Goal: Task Accomplishment & Management: Manage account settings

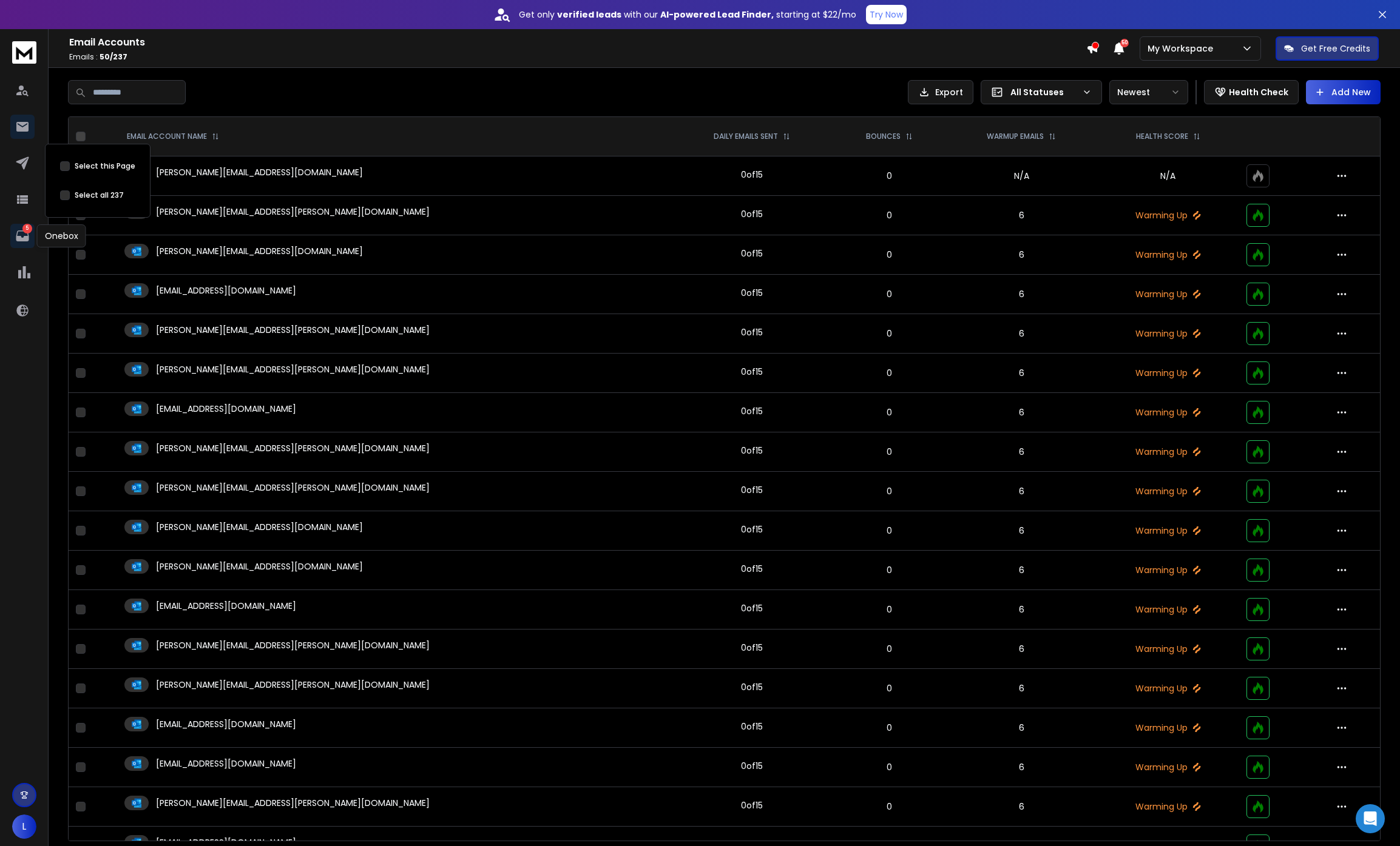
click at [31, 232] on link "5" at bounding box center [22, 235] width 24 height 24
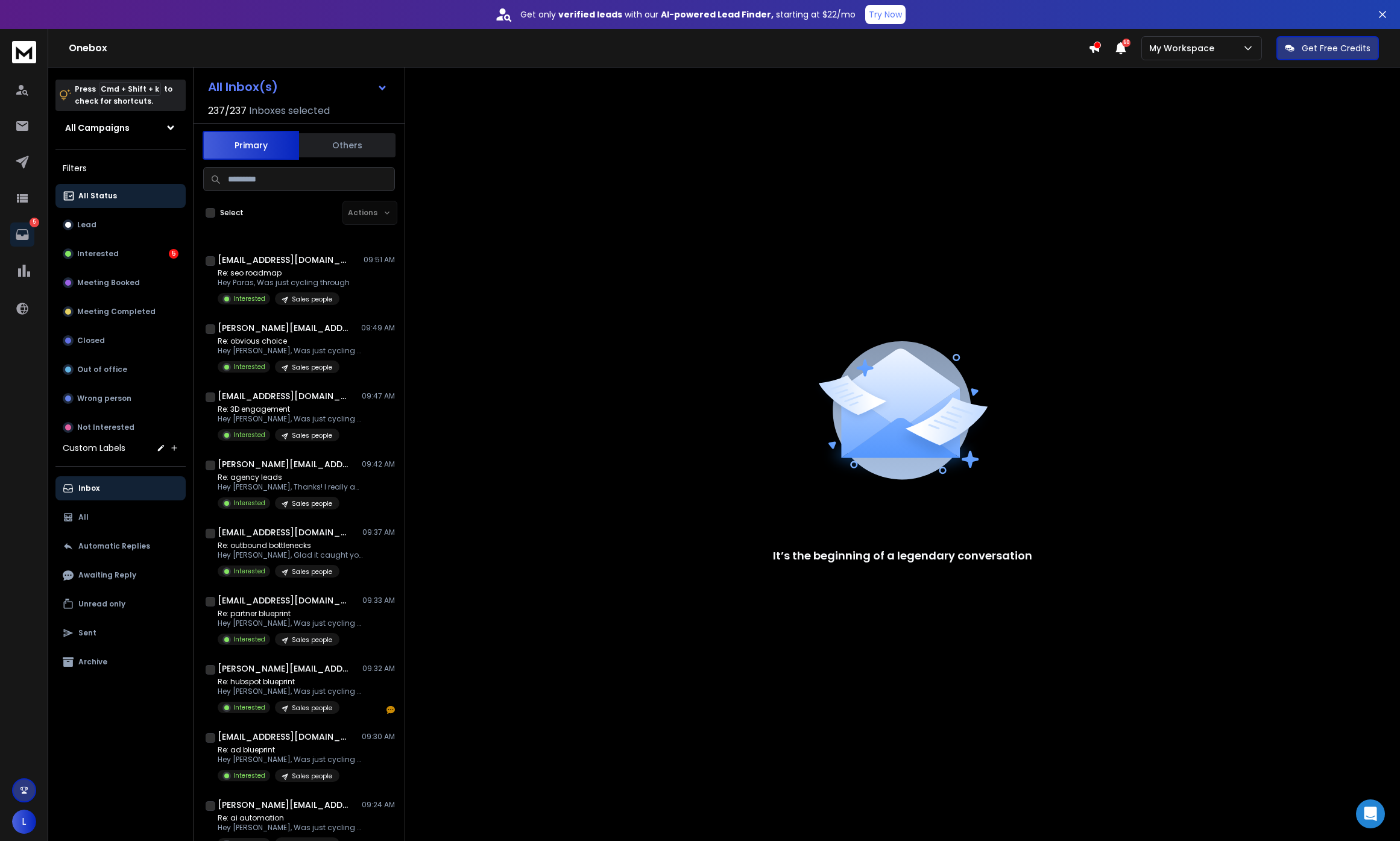
scroll to position [608, 0]
click at [341, 700] on div "Interested Sales people" at bounding box center [290, 706] width 145 height 13
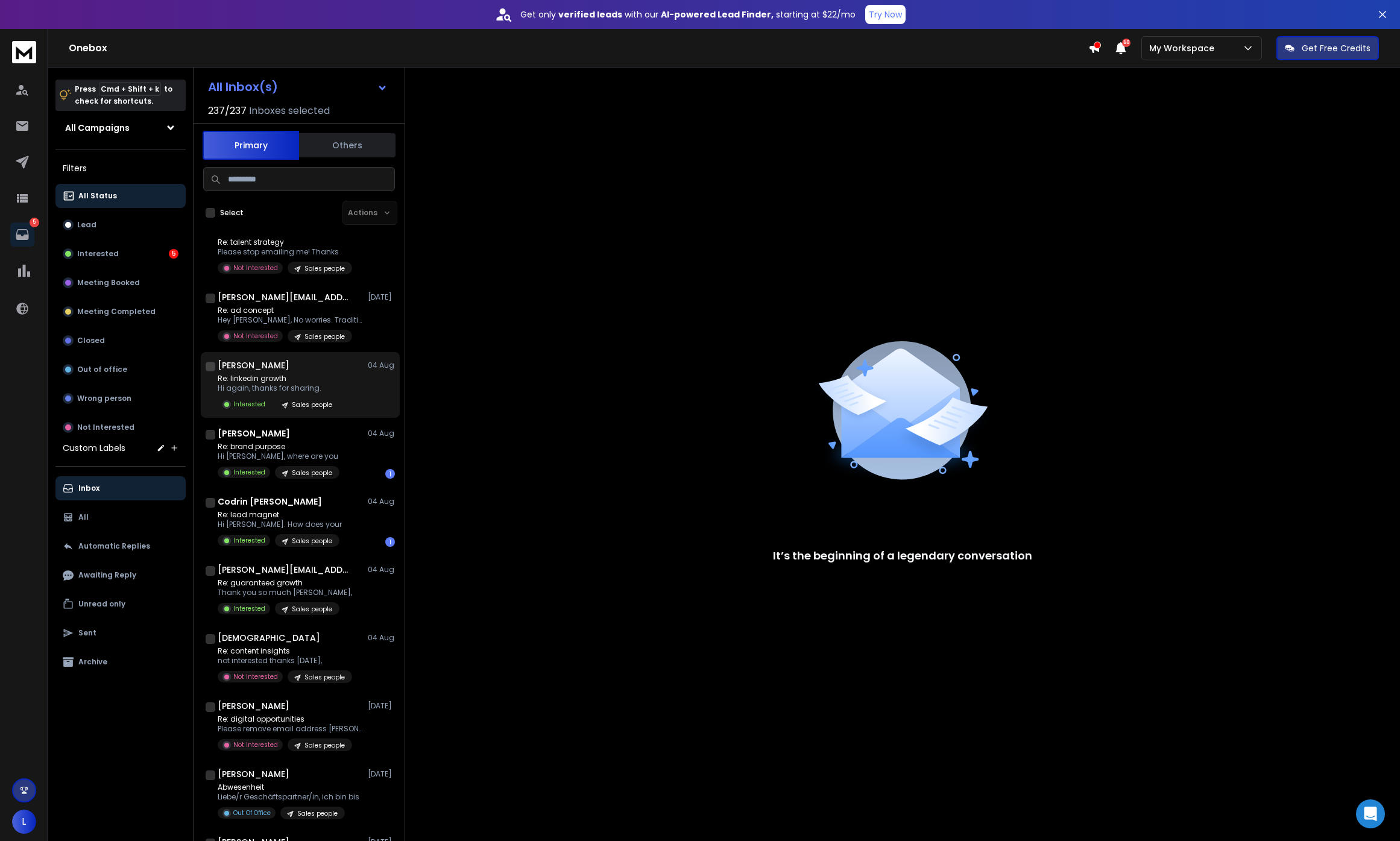
scroll to position [3225, 0]
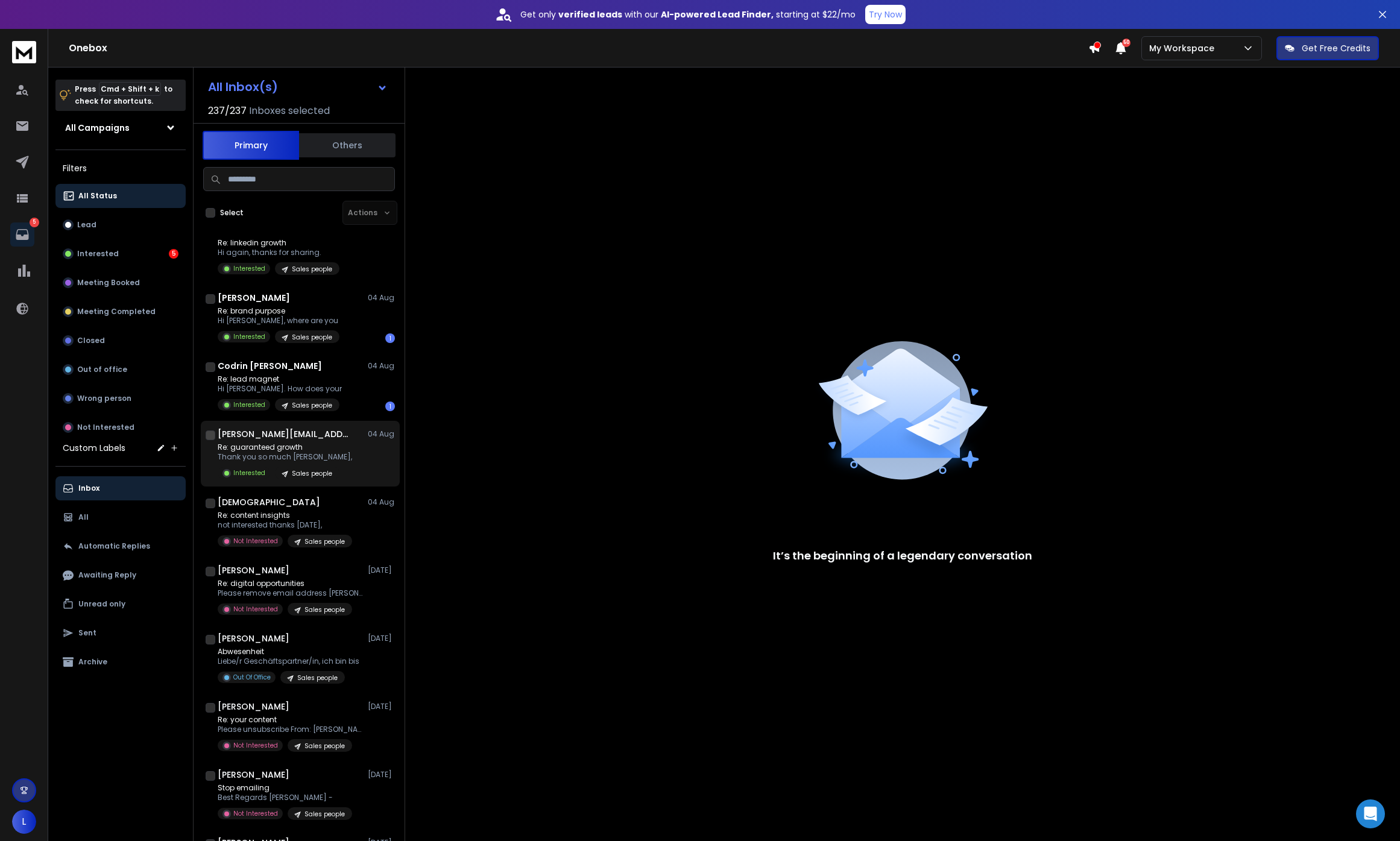
click at [321, 449] on p "Re: guaranteed growth" at bounding box center [285, 447] width 134 height 10
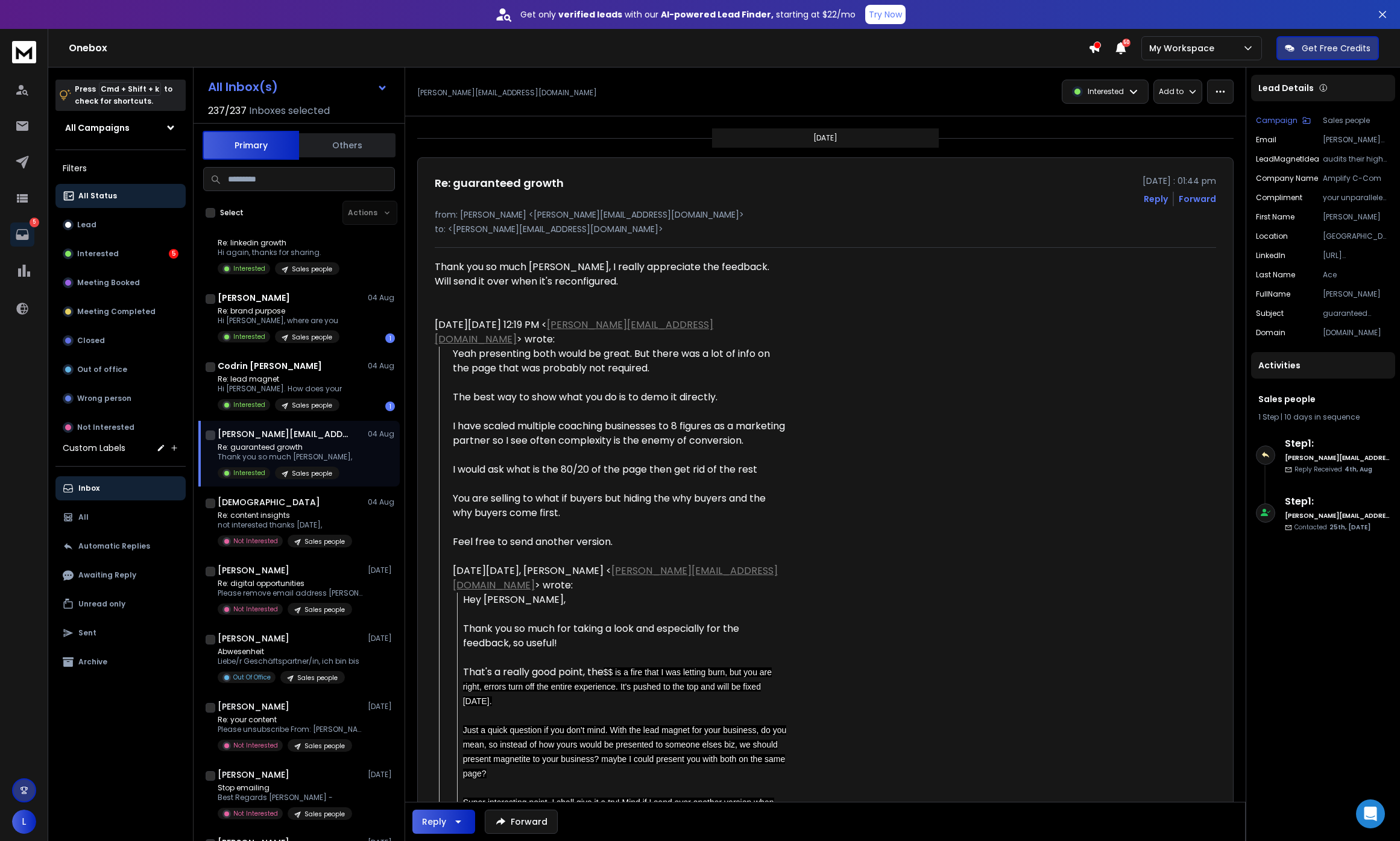
click at [1213, 91] on button "button" at bounding box center [1220, 91] width 27 height 24
click at [1209, 119] on div "Mark as unread" at bounding box center [1185, 119] width 80 height 12
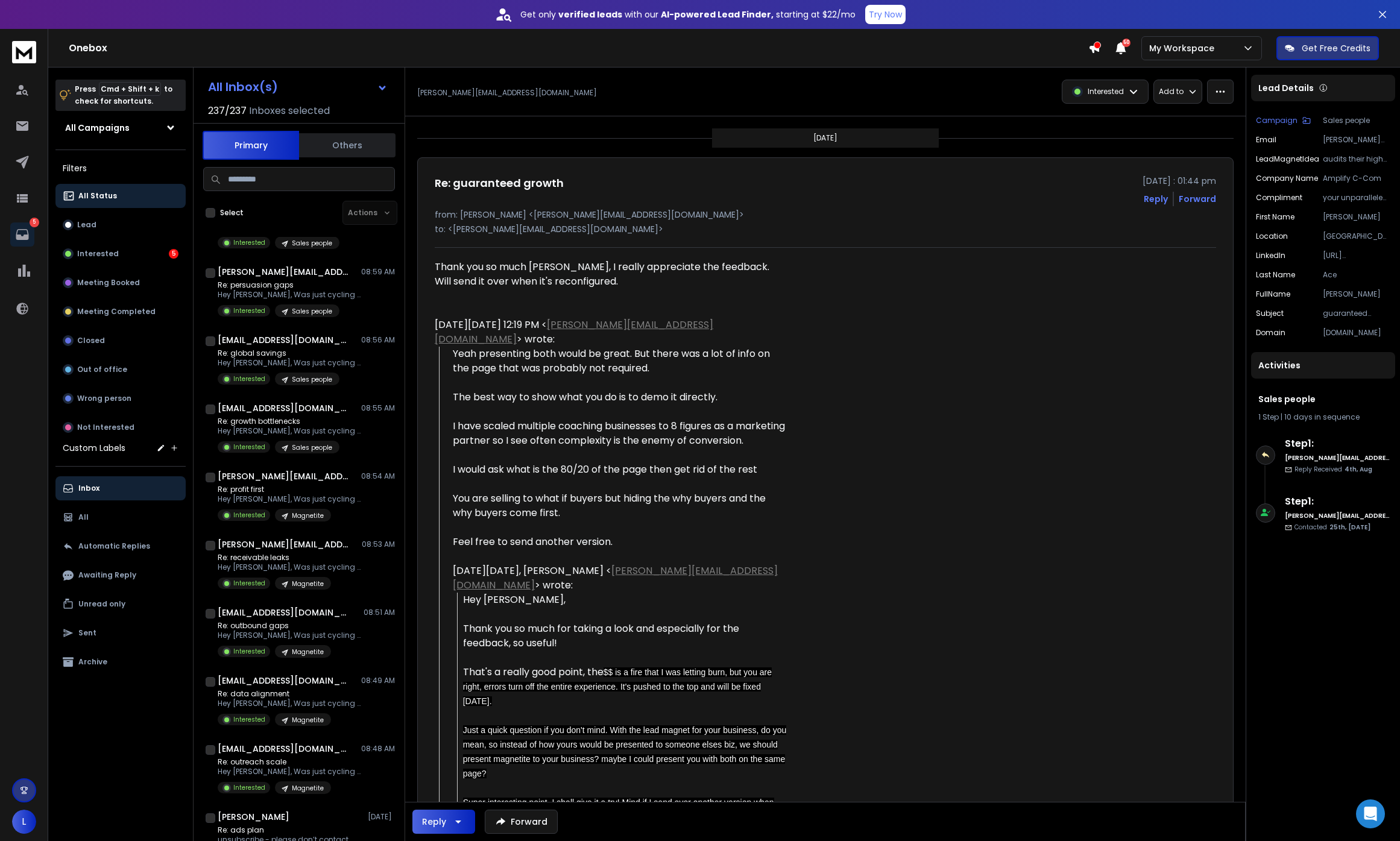
scroll to position [0, 0]
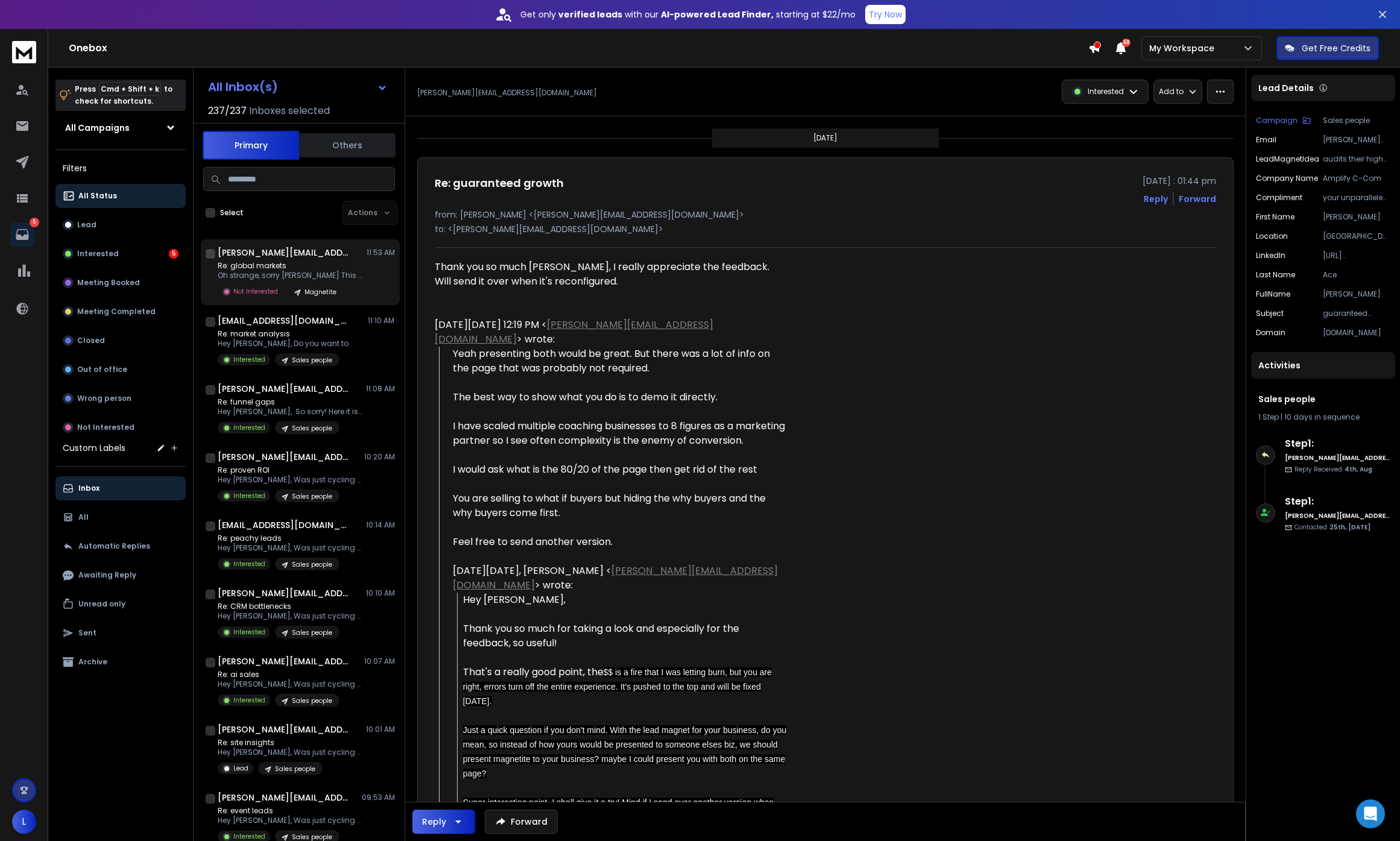
click at [332, 257] on div "[PERSON_NAME][EMAIL_ADDRESS][DOMAIN_NAME] 11:53 AM" at bounding box center [307, 253] width 178 height 12
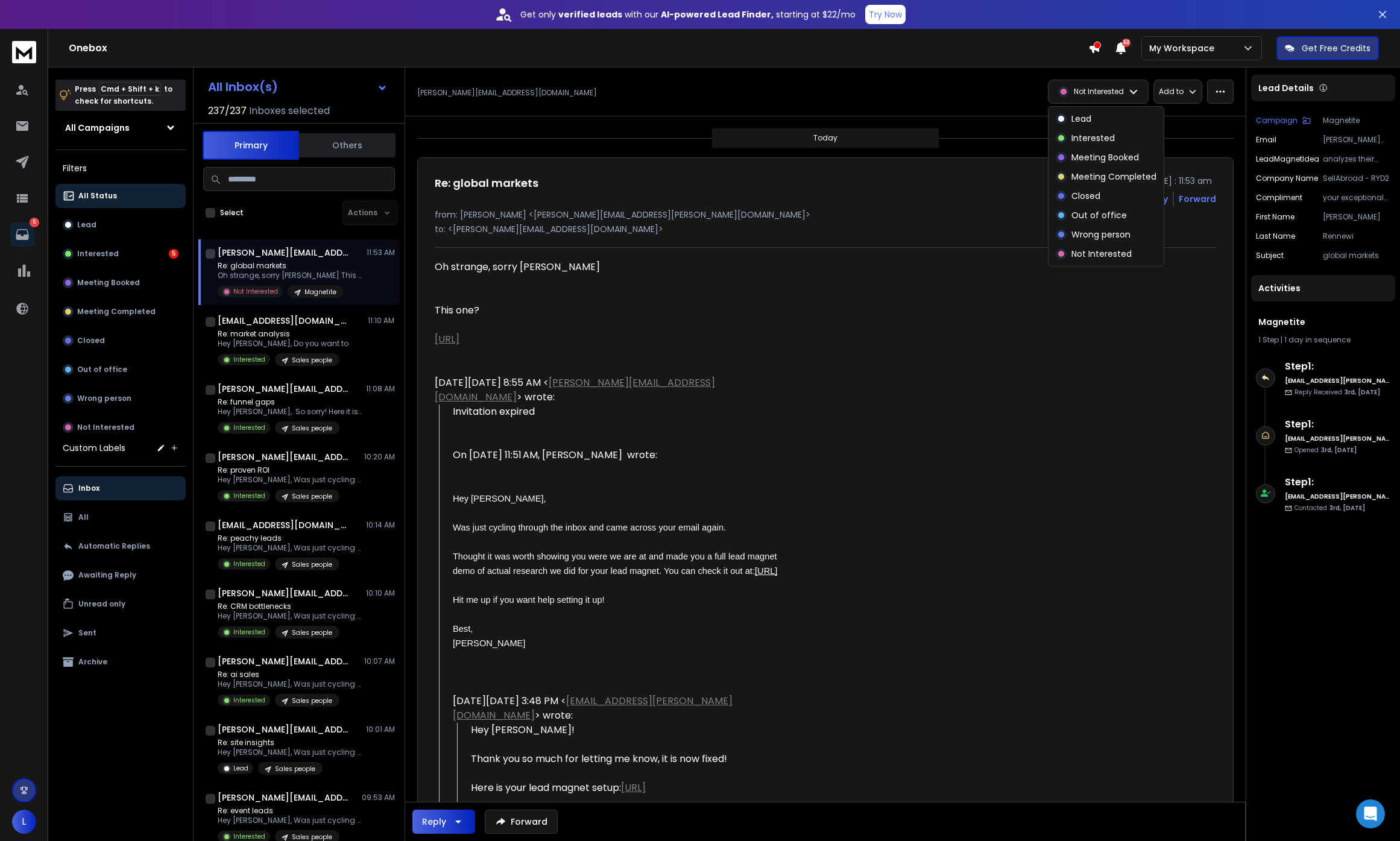
click at [1131, 93] on icon at bounding box center [1134, 91] width 10 height 10
click at [1093, 135] on p "Interested" at bounding box center [1093, 138] width 43 height 12
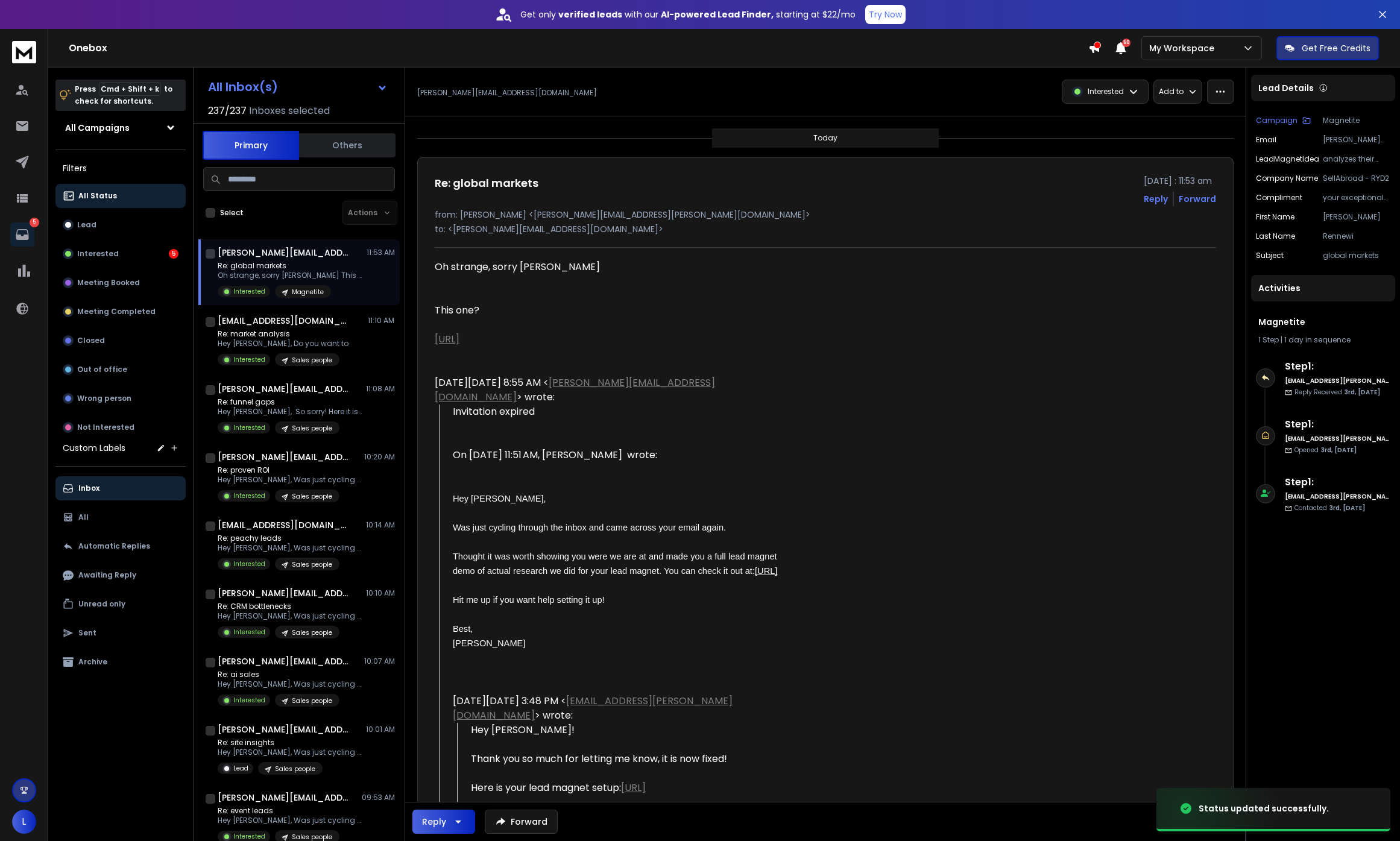
click at [343, 277] on p "Oh strange, sorry [PERSON_NAME] This one? [URL] [[URL]] On" at bounding box center [290, 275] width 145 height 10
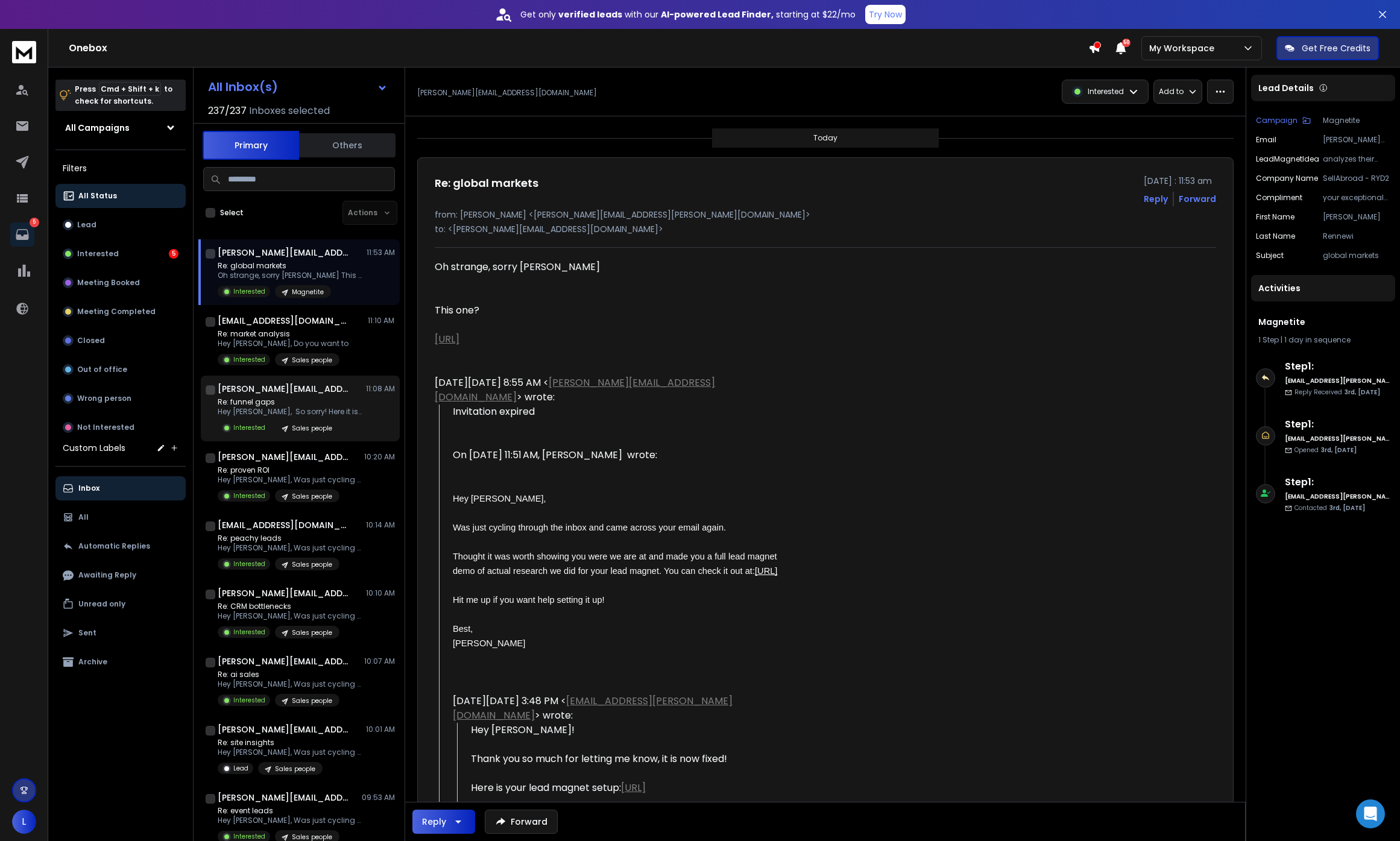
click at [316, 388] on h1 "[PERSON_NAME][EMAIL_ADDRESS][DOMAIN_NAME]" at bounding box center [284, 389] width 133 height 12
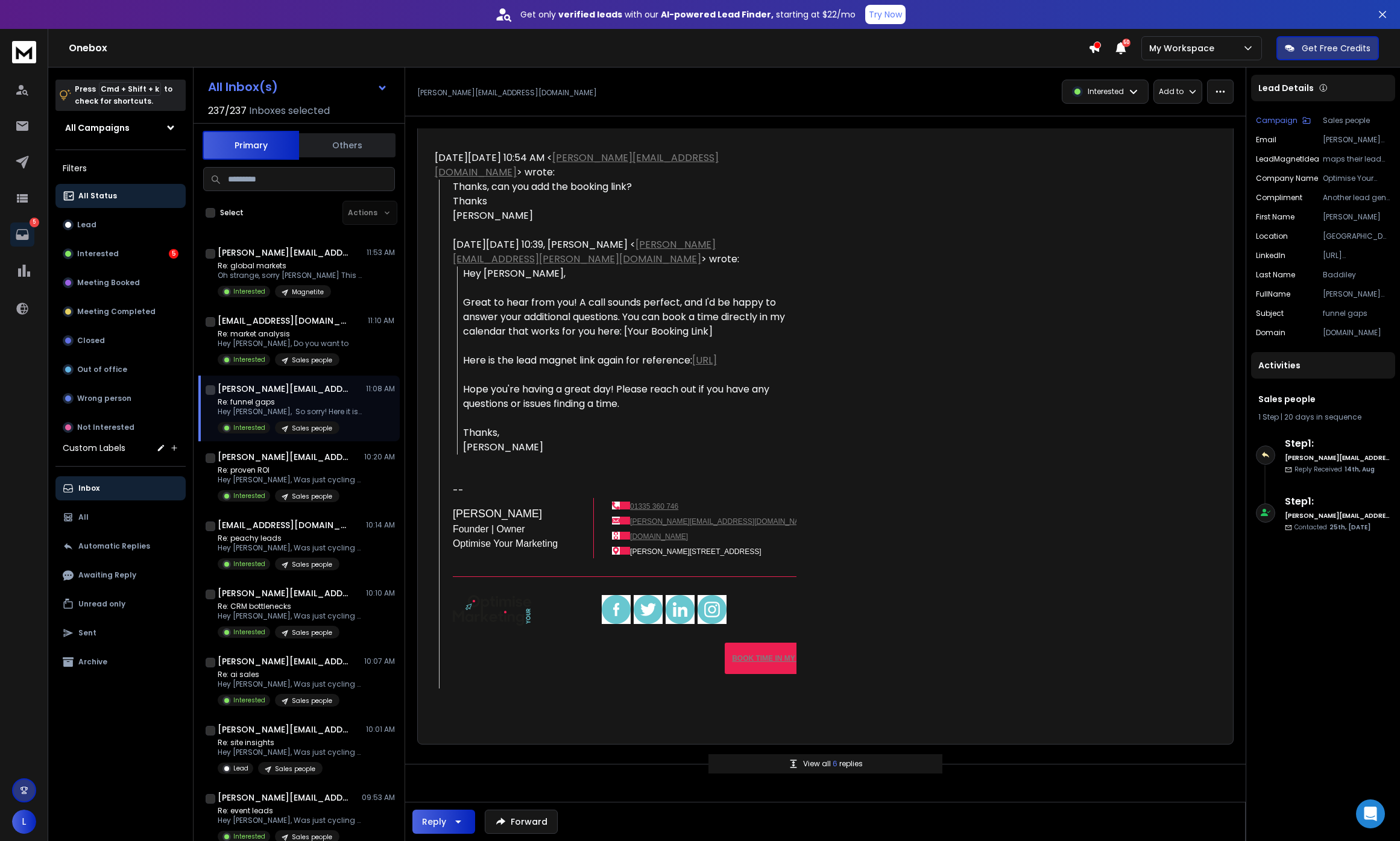
scroll to position [282, 0]
click at [841, 757] on div "View all 6 replies" at bounding box center [825, 764] width 234 height 19
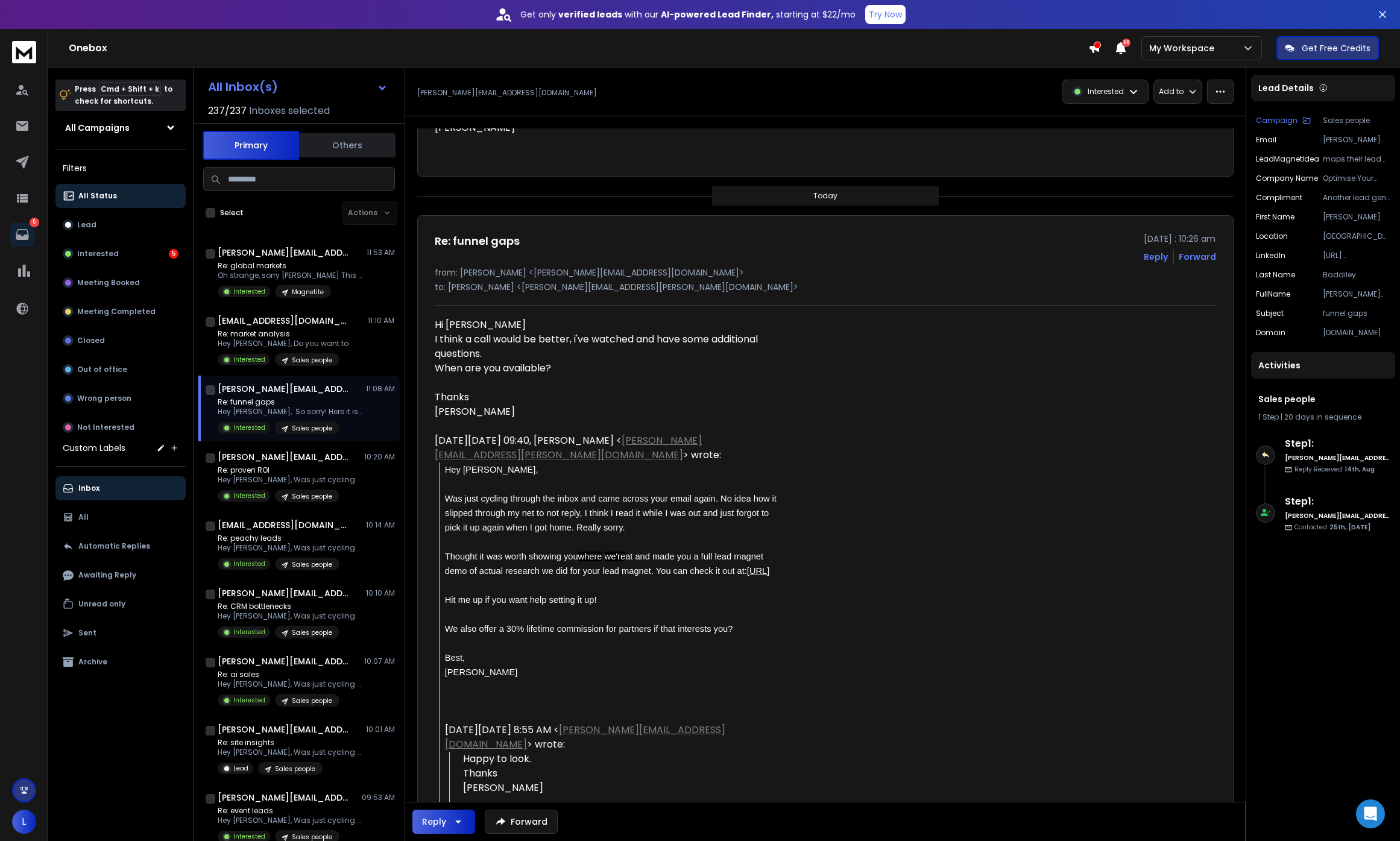
scroll to position [1435, 0]
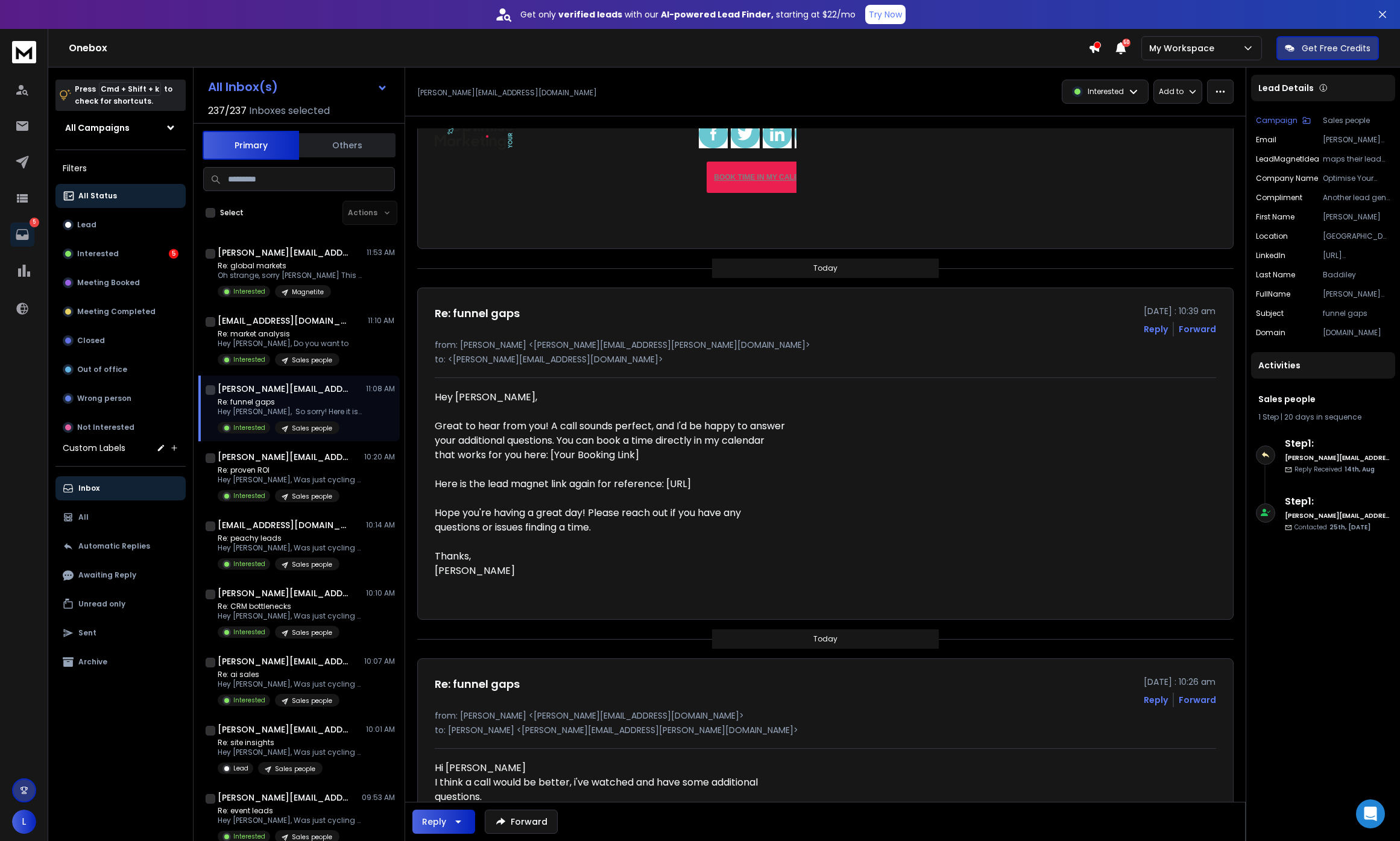
drag, startPoint x: 635, startPoint y: 541, endPoint x: 425, endPoint y: 546, distance: 210.1
click at [425, 546] on div "Re: funnel gaps [DATE] : 10:39 am Reply Forward from: [PERSON_NAME] <[PERSON_NA…" at bounding box center [826, 454] width 817 height 332
copy div "[URL]"
click at [1345, 257] on p "[URL][DOMAIN_NAME]" at bounding box center [1357, 255] width 67 height 10
